Goal: Task Accomplishment & Management: Manage account settings

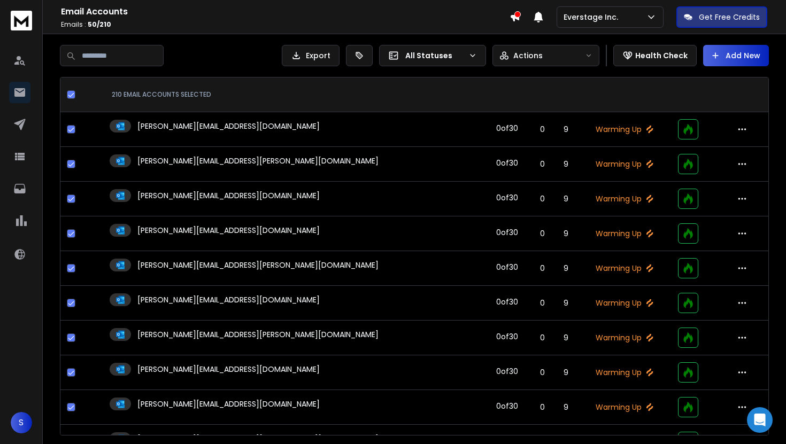
scroll to position [1030, 0]
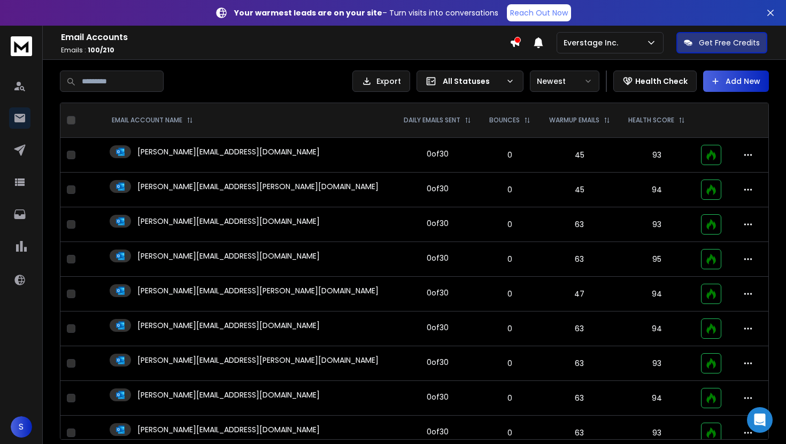
click at [552, 157] on td "45" at bounding box center [579, 155] width 80 height 35
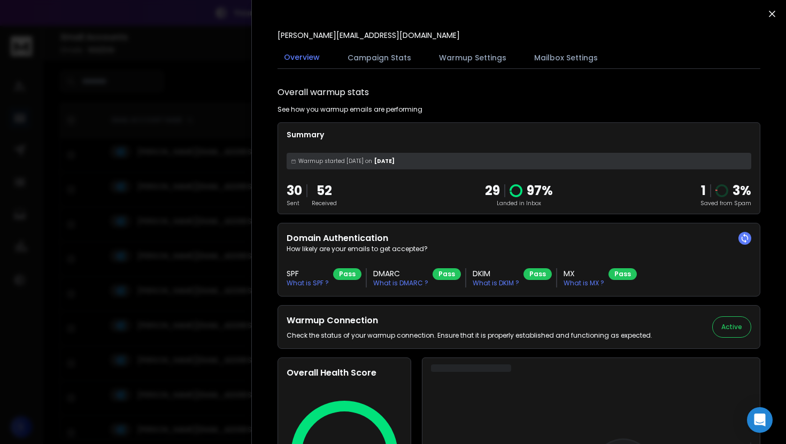
click at [766, 13] on icon "button" at bounding box center [771, 14] width 11 height 11
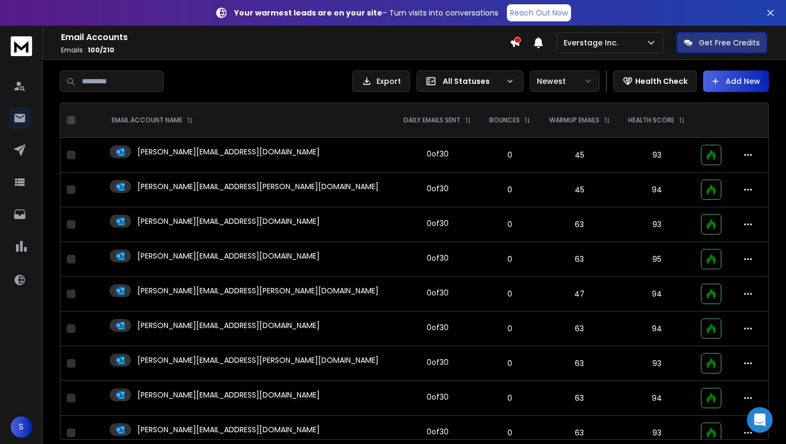
click at [594, 183] on td "45" at bounding box center [579, 190] width 80 height 35
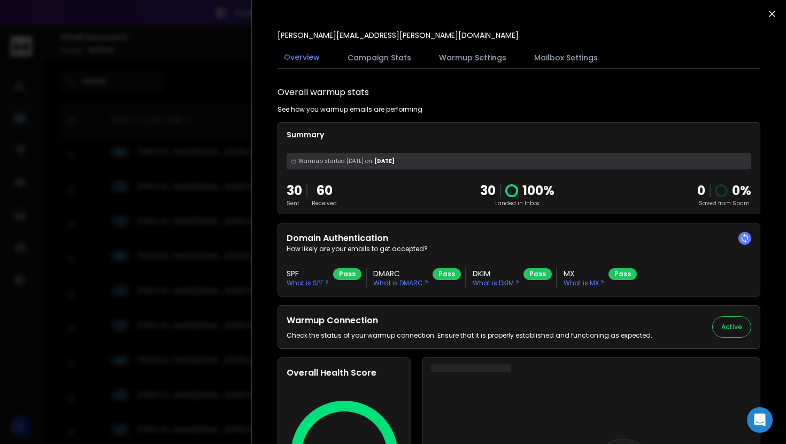
click at [769, 14] on icon "button" at bounding box center [771, 13] width 5 height 5
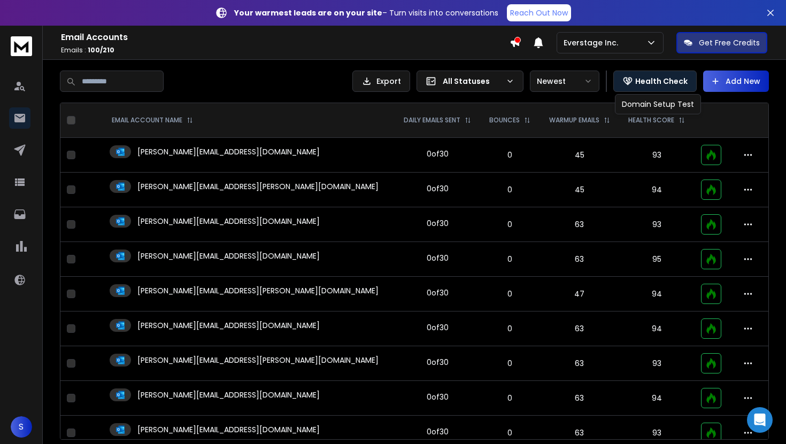
click at [652, 81] on p "Health Check" at bounding box center [661, 81] width 52 height 11
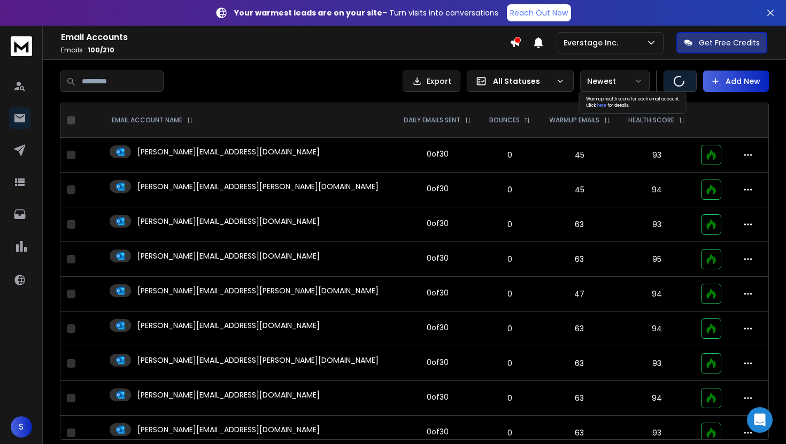
click at [656, 115] on th "HEALTH SCORE" at bounding box center [656, 120] width 75 height 35
click at [652, 121] on p "HEALTH SCORE" at bounding box center [651, 120] width 46 height 9
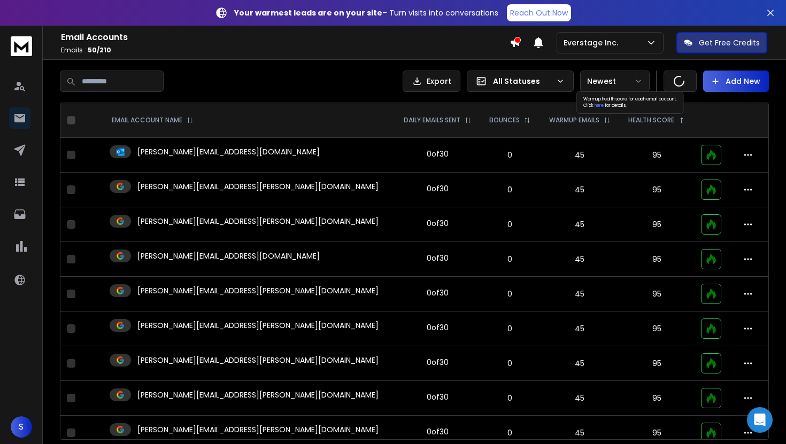
click at [652, 121] on p "HEALTH SCORE" at bounding box center [651, 120] width 46 height 9
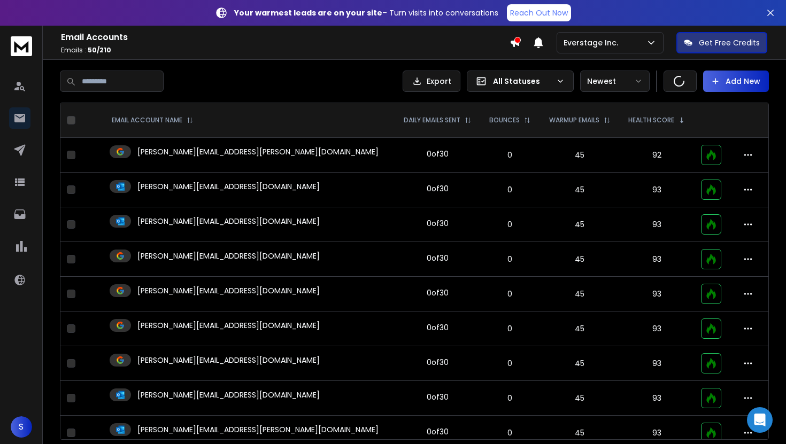
click at [619, 153] on td "92" at bounding box center [656, 155] width 75 height 35
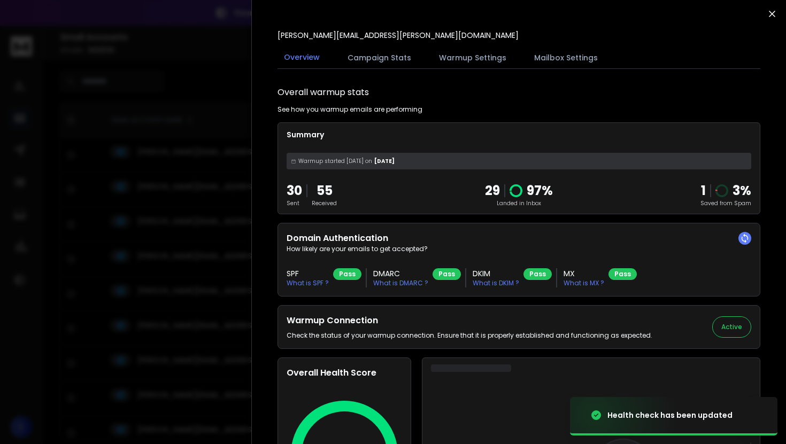
click at [769, 11] on icon "button" at bounding box center [771, 14] width 11 height 11
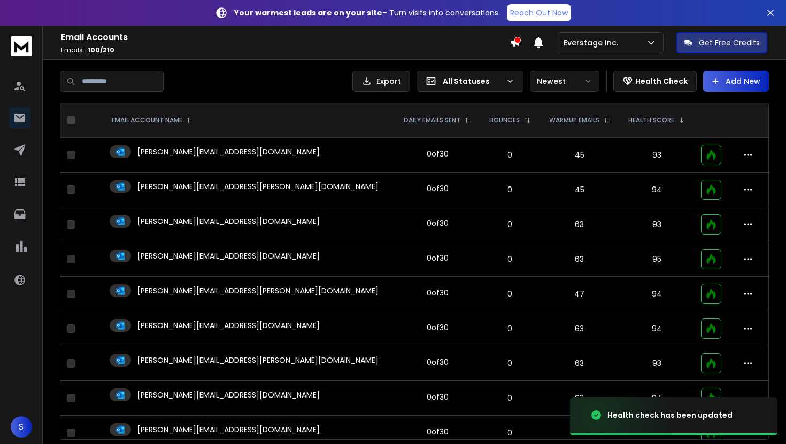
click at [619, 188] on td "94" at bounding box center [656, 190] width 75 height 35
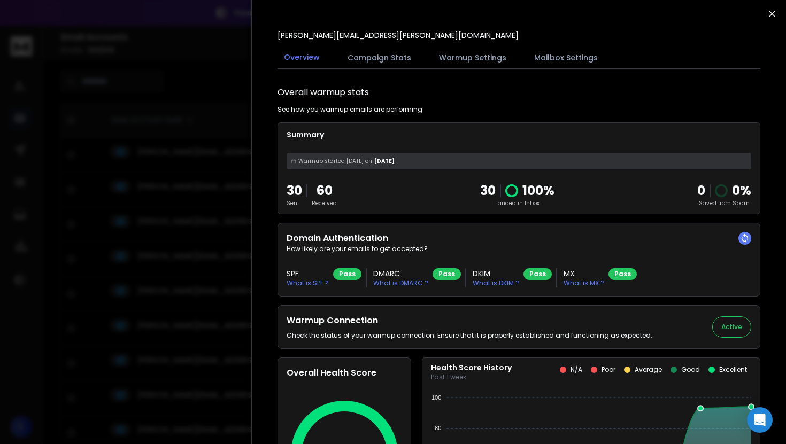
click at [769, 12] on icon "button" at bounding box center [771, 13] width 5 height 5
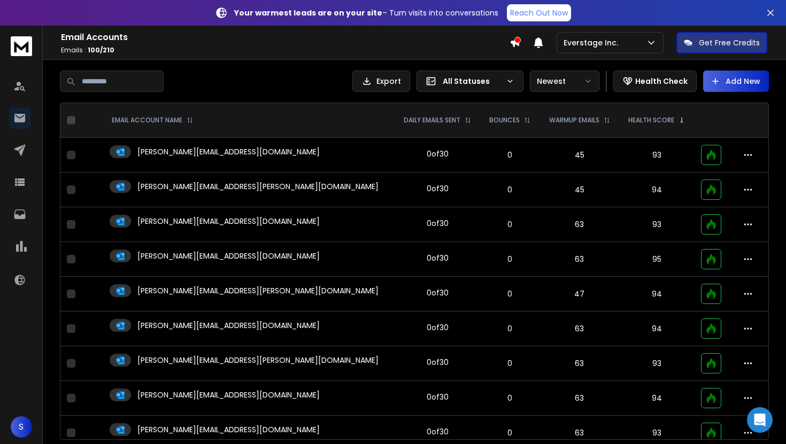
click at [619, 154] on td "93" at bounding box center [656, 155] width 75 height 35
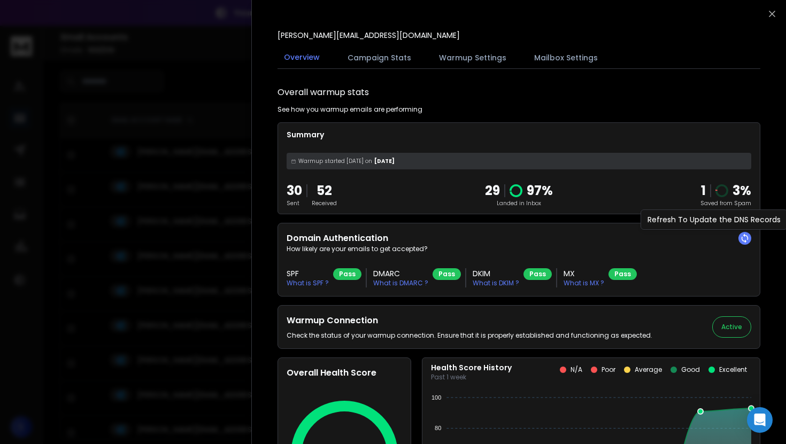
click at [741, 238] on icon at bounding box center [744, 238] width 11 height 11
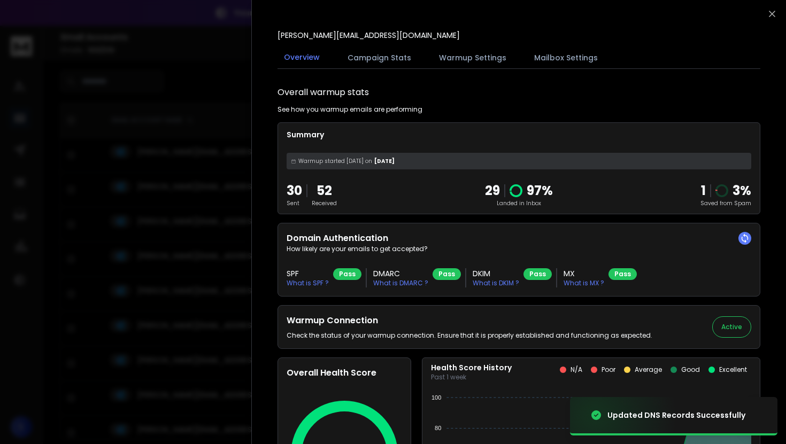
click at [547, 62] on button "Mailbox Settings" at bounding box center [566, 58] width 76 height 24
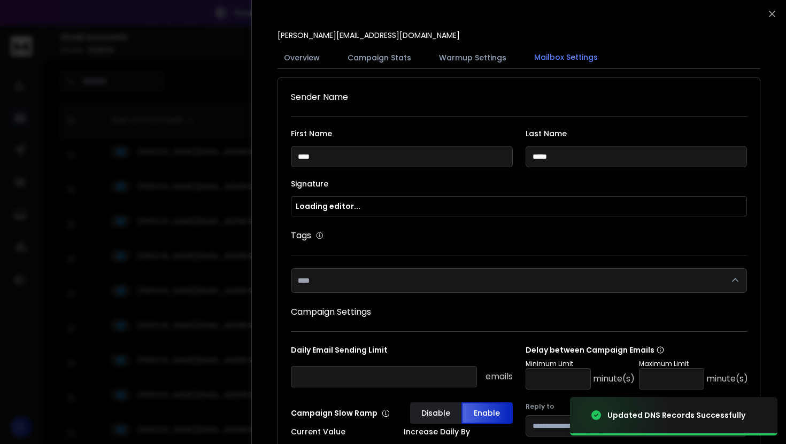
click at [472, 60] on button "Warmup Settings" at bounding box center [472, 58] width 80 height 24
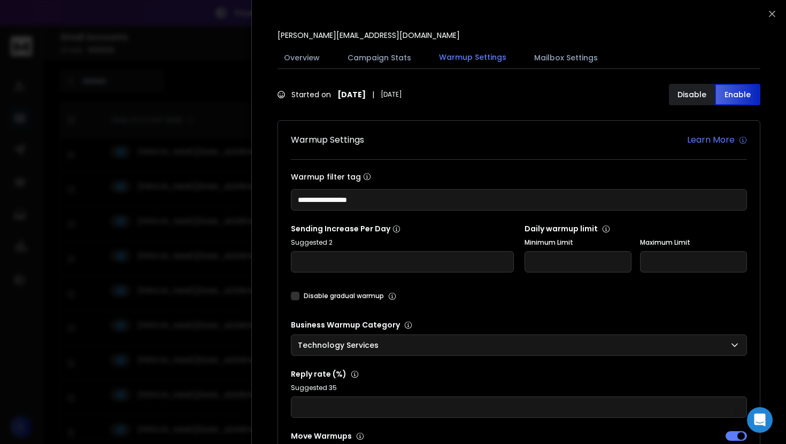
click at [373, 59] on button "Campaign Stats" at bounding box center [379, 58] width 76 height 24
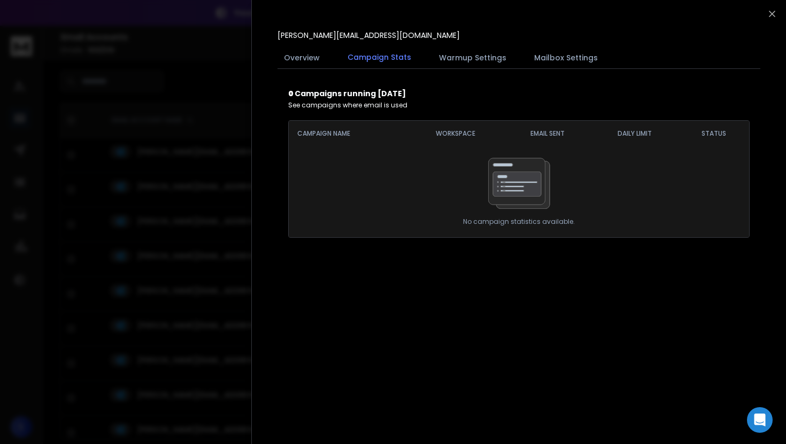
click at [305, 59] on button "Overview" at bounding box center [301, 58] width 49 height 24
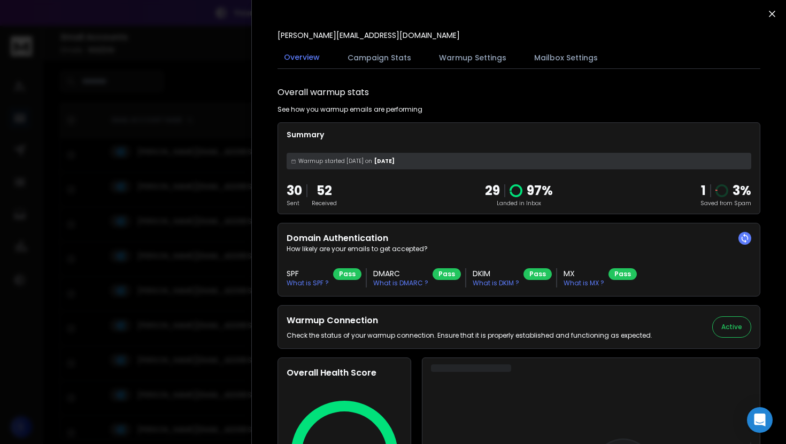
click at [773, 14] on icon "button" at bounding box center [771, 14] width 11 height 11
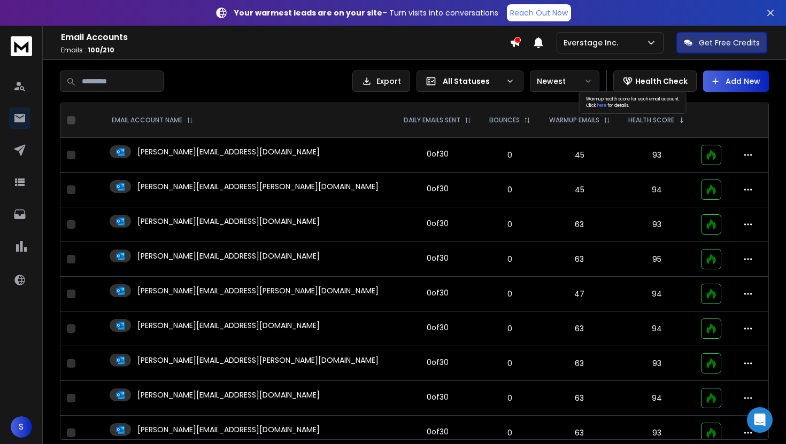
click at [652, 117] on p "HEALTH SCORE" at bounding box center [651, 120] width 46 height 9
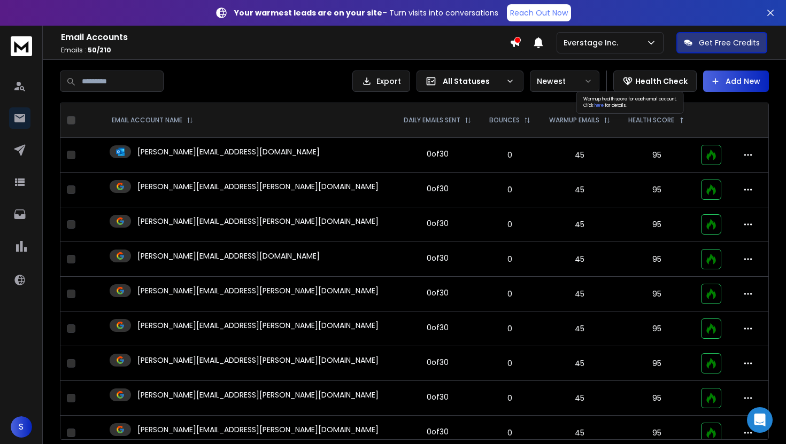
click at [652, 122] on p "HEALTH SCORE" at bounding box center [651, 120] width 46 height 9
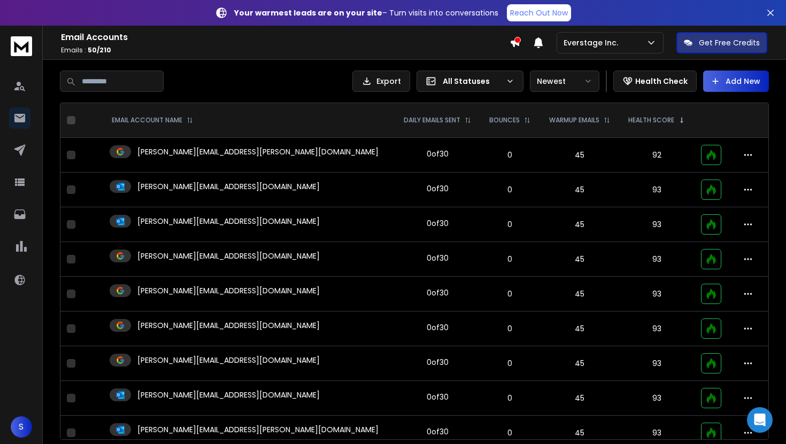
click at [634, 151] on td "92" at bounding box center [656, 155] width 75 height 35
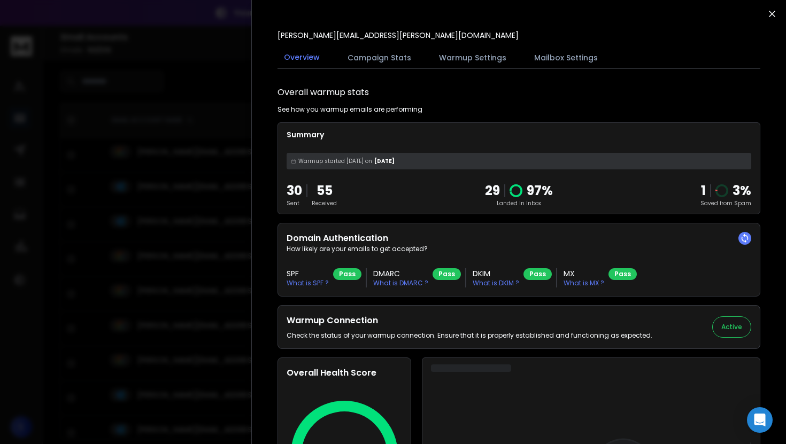
click at [769, 12] on icon "button" at bounding box center [771, 14] width 11 height 11
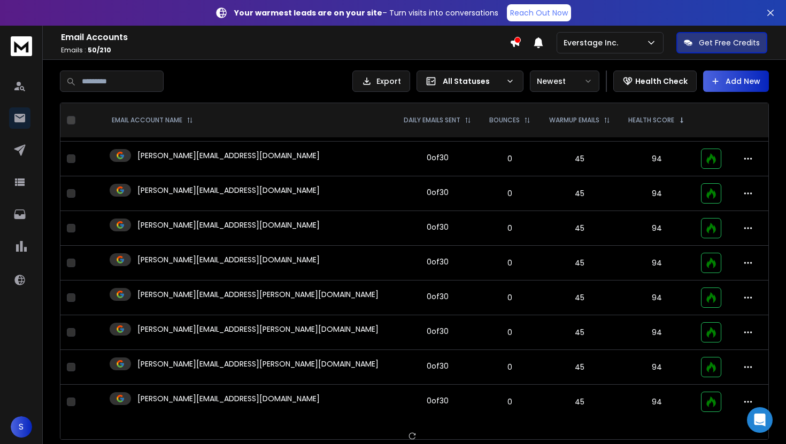
scroll to position [1461, 0]
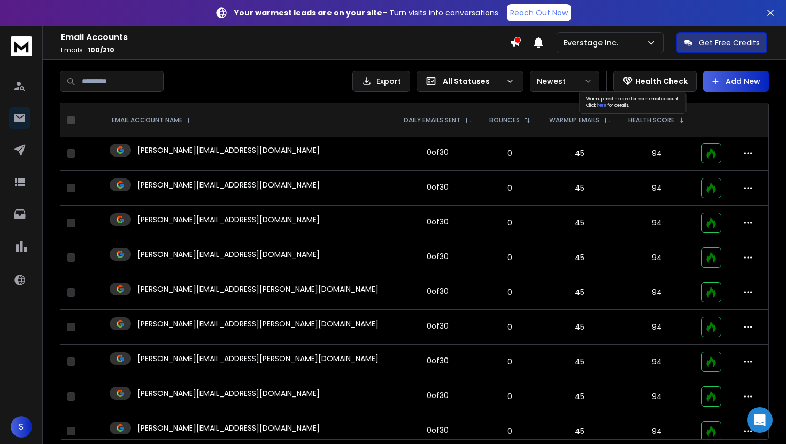
click at [651, 122] on p "HEALTH SCORE" at bounding box center [651, 120] width 46 height 9
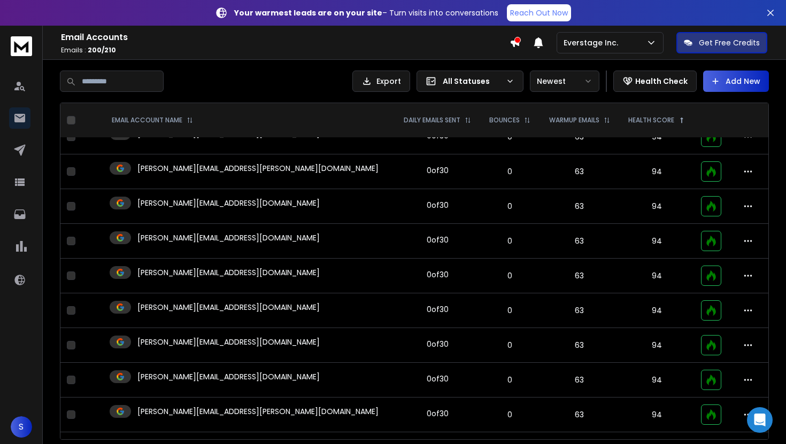
scroll to position [5334, 0]
click at [648, 299] on td "94" at bounding box center [656, 310] width 75 height 35
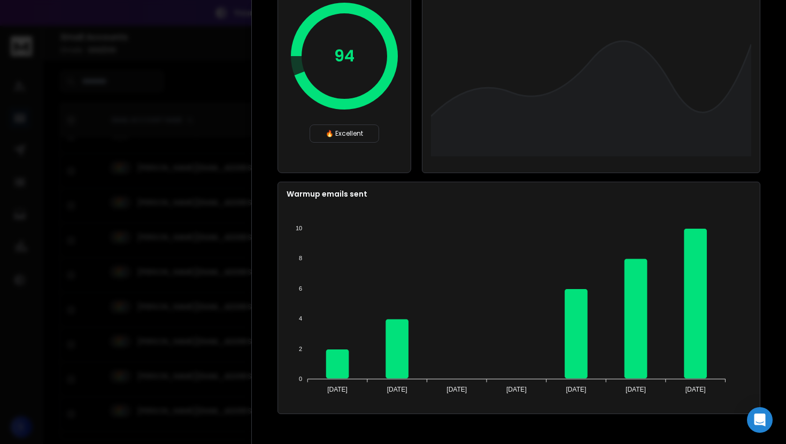
scroll to position [0, 0]
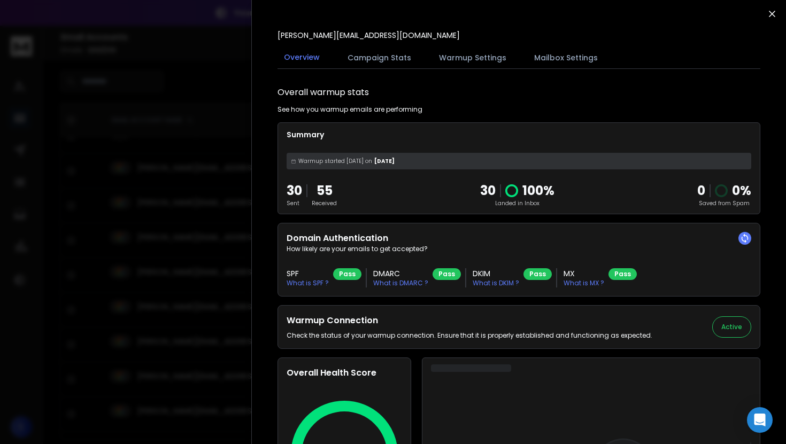
click at [770, 13] on icon "button" at bounding box center [771, 14] width 11 height 11
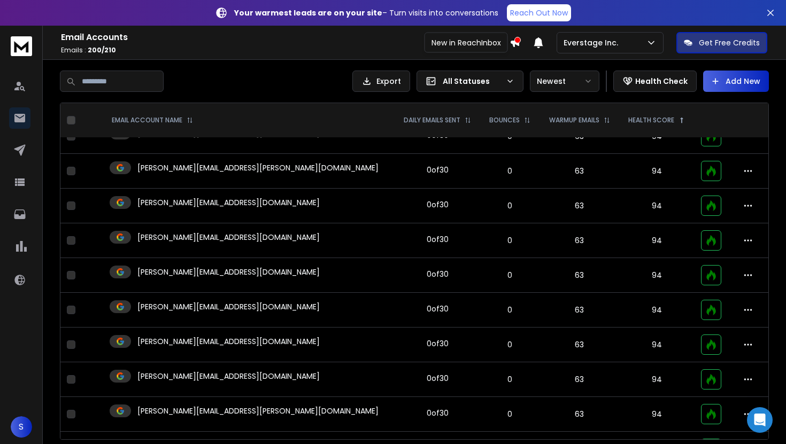
click at [519, 41] on div at bounding box center [517, 40] width 6 height 6
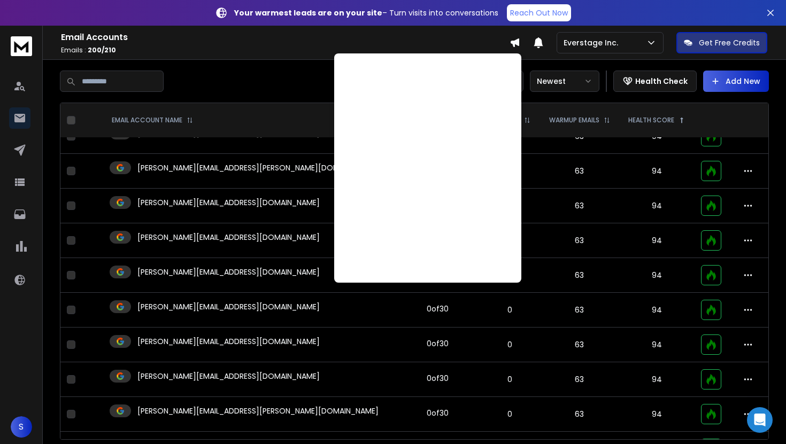
click at [246, 37] on h1 "Email Accounts" at bounding box center [285, 37] width 448 height 13
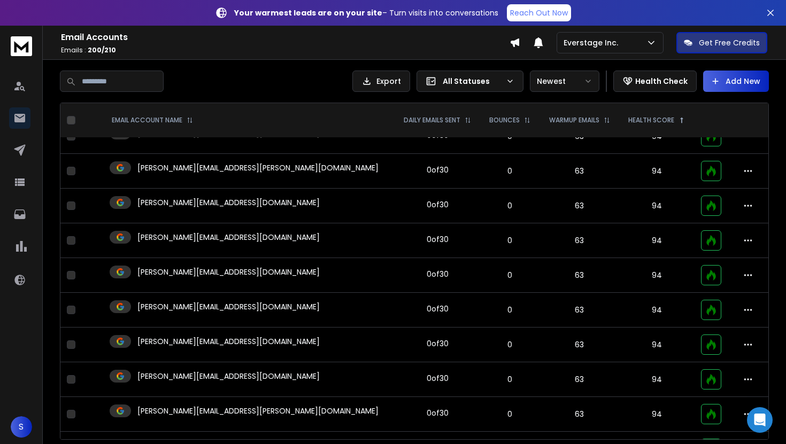
click at [770, 9] on icon at bounding box center [770, 13] width 10 height 10
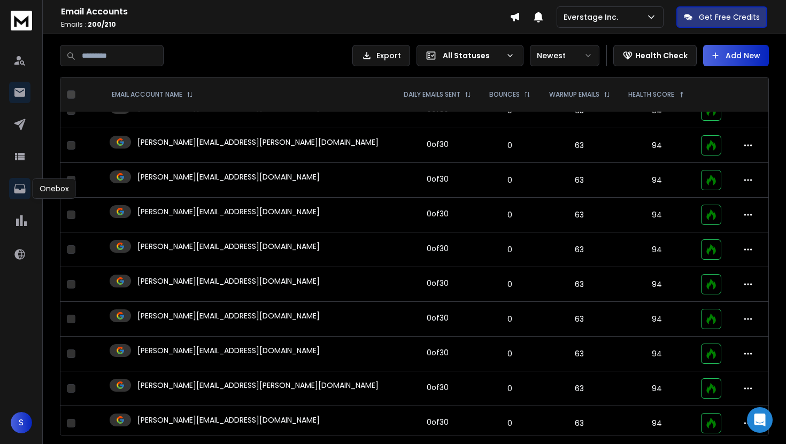
click at [17, 198] on link at bounding box center [19, 188] width 21 height 21
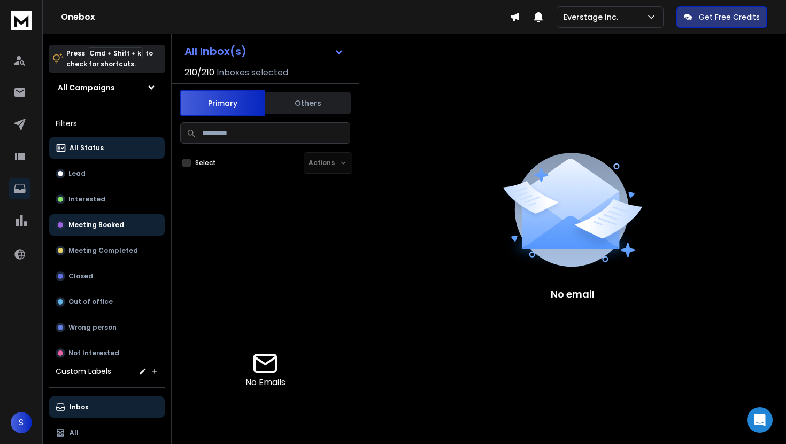
scroll to position [145, 0]
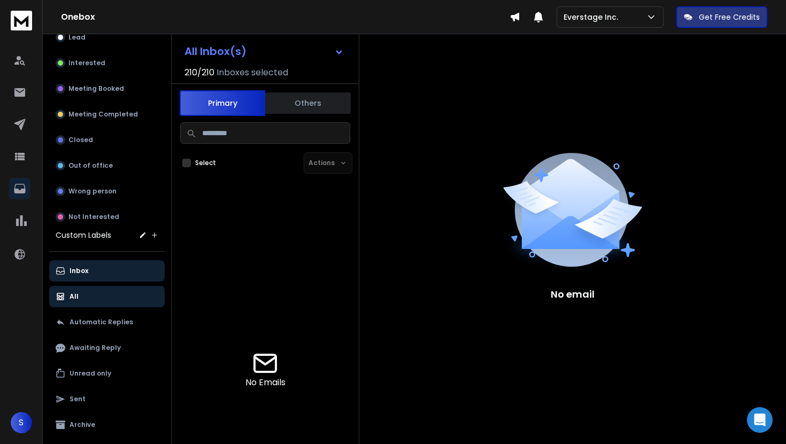
click at [90, 293] on button "All" at bounding box center [106, 296] width 115 height 21
click at [100, 264] on button "Inbox" at bounding box center [106, 270] width 115 height 21
